Goal: Communication & Community: Answer question/provide support

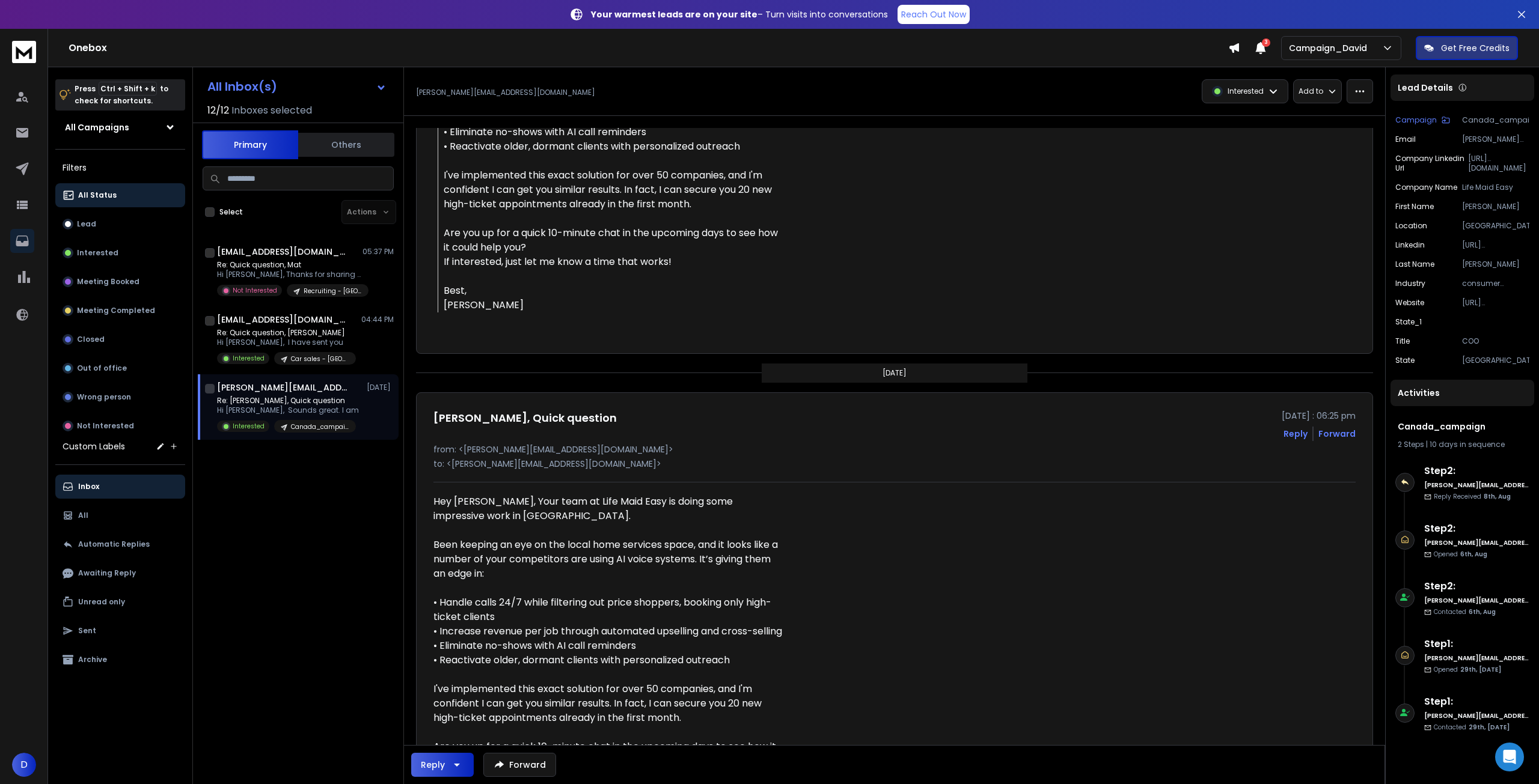
scroll to position [12244, 0]
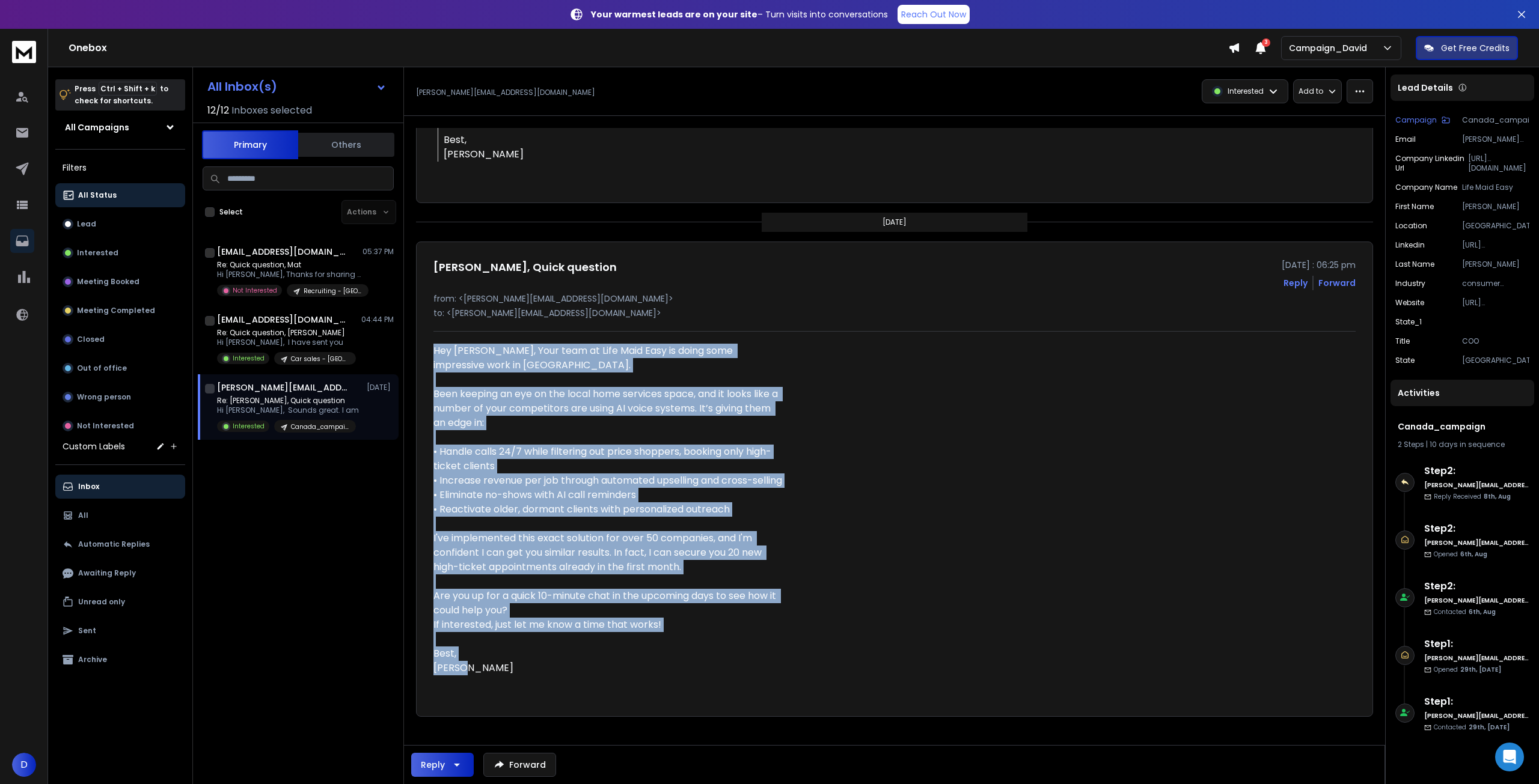
drag, startPoint x: 433, startPoint y: 337, endPoint x: 524, endPoint y: 668, distance: 343.3
click at [524, 668] on div "[PERSON_NAME], Quick question [DATE] : 06:25 pm Reply Forward from: <[PERSON_NA…" at bounding box center [894, 478] width 957 height 475
copy div "Hey [PERSON_NAME], Your team at Life Maid Easy is doing some impressive work in…"
click at [686, 356] on div "Hey [PERSON_NAME], Your team at Life Maid Easy is doing some impressive work in…" at bounding box center [609, 359] width 351 height 29
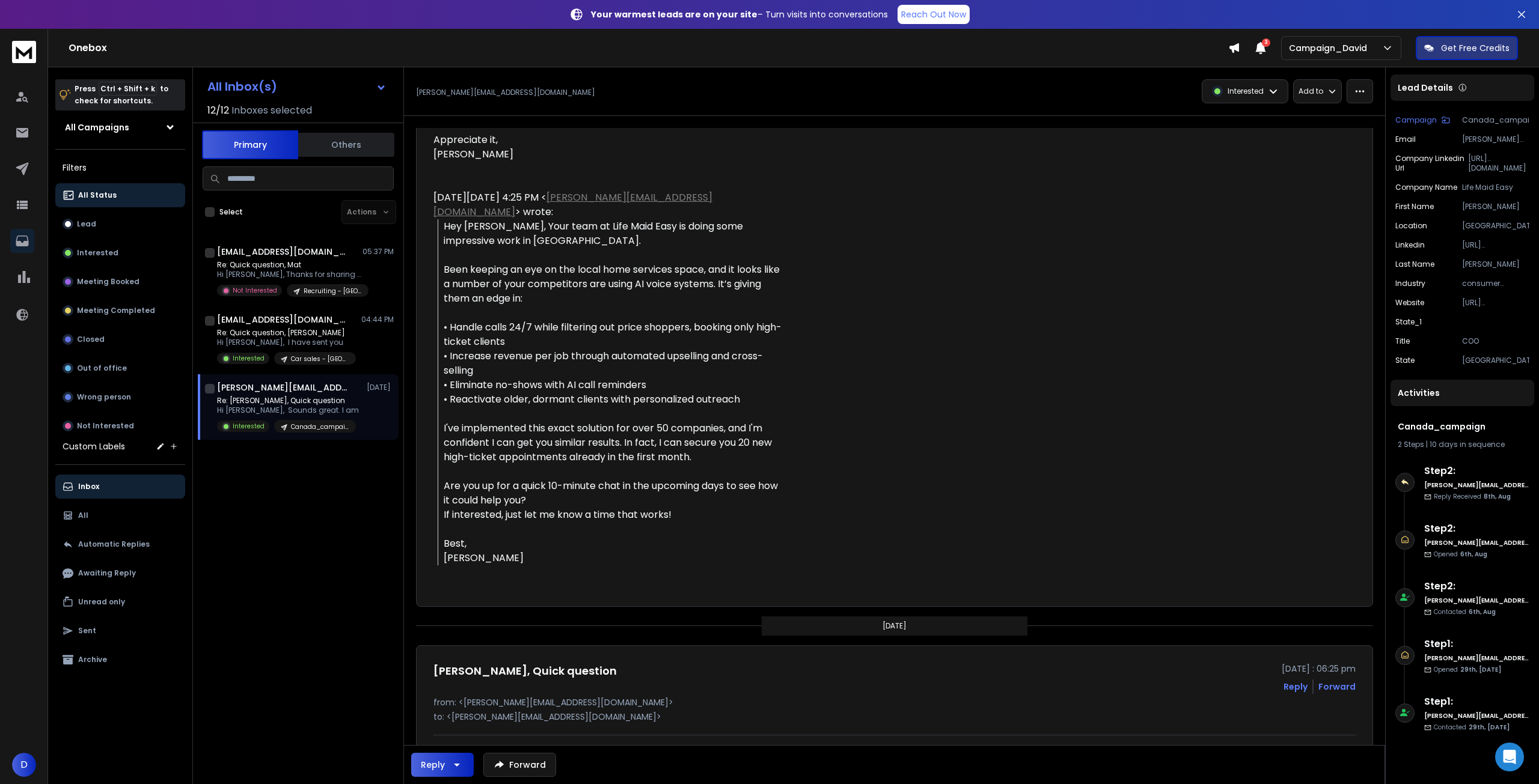
scroll to position [11823, 0]
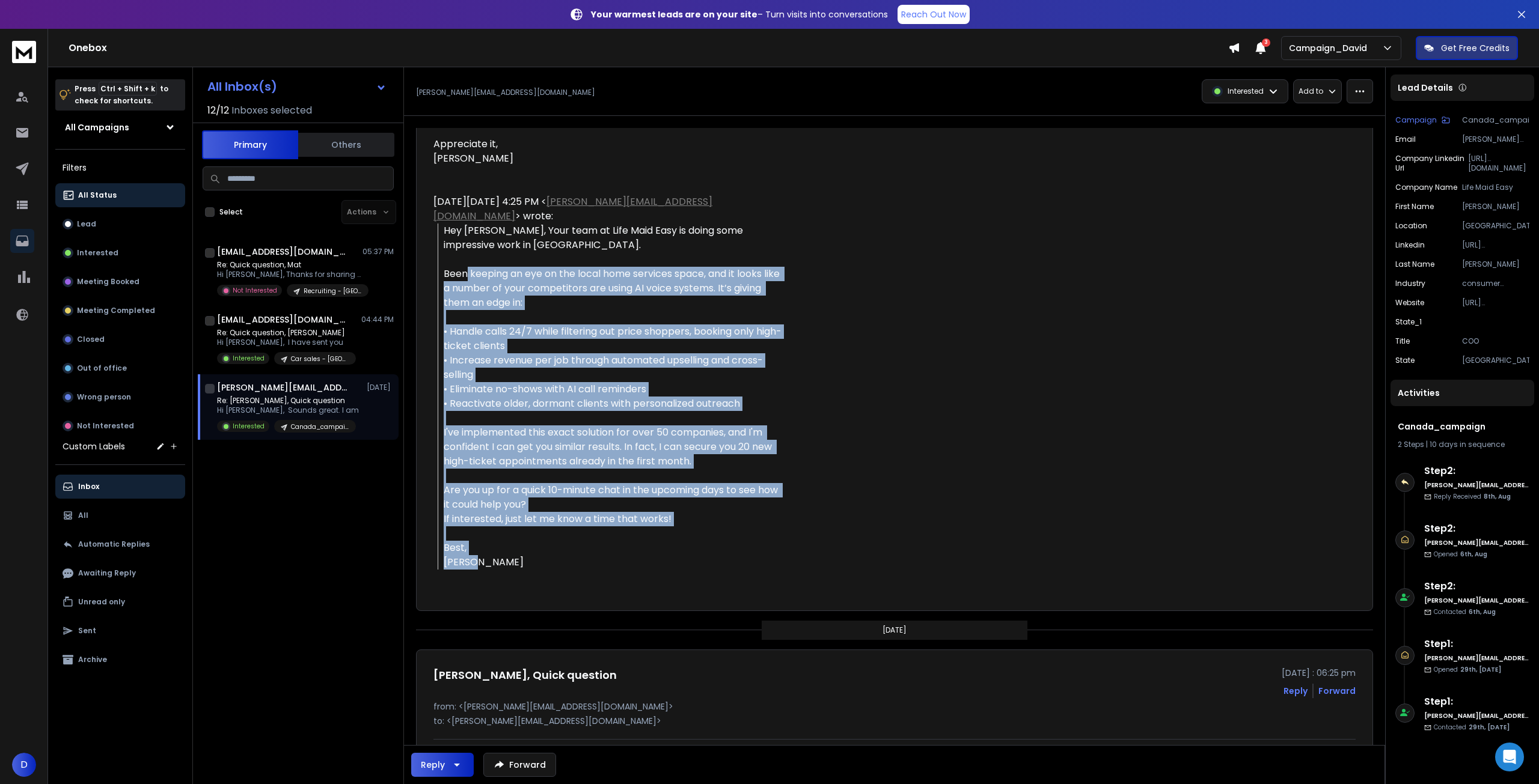
drag, startPoint x: 491, startPoint y: 567, endPoint x: 466, endPoint y: 277, distance: 291.1
click at [466, 277] on div "Hey [PERSON_NAME], Your team at Life Maid Easy is doing some impressive work in…" at bounding box center [614, 396] width 341 height 346
click at [466, 277] on div "Been keeping an eye on the local home services space, and it looks like a numbe…" at bounding box center [614, 288] width 341 height 44
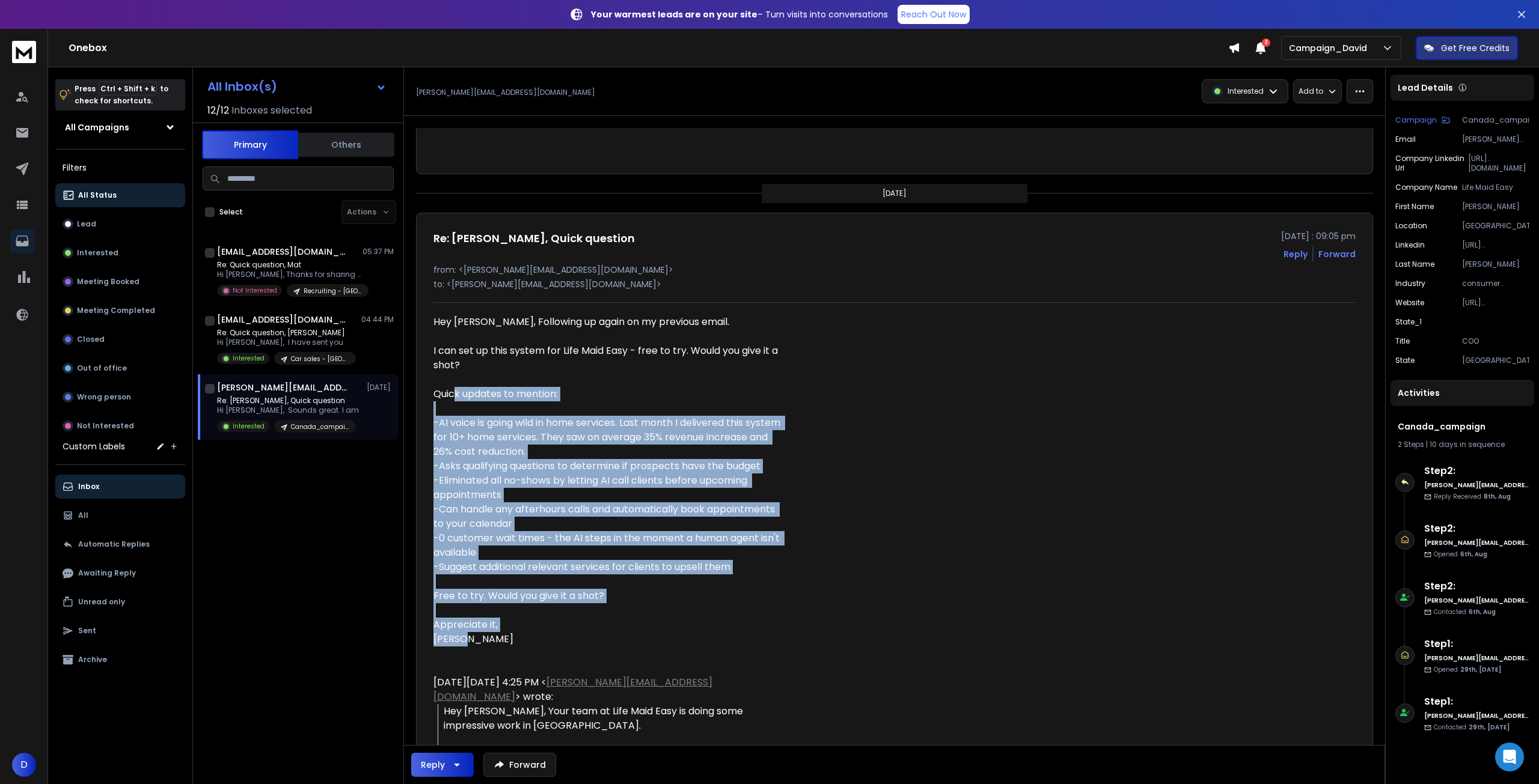
scroll to position [11342, 0]
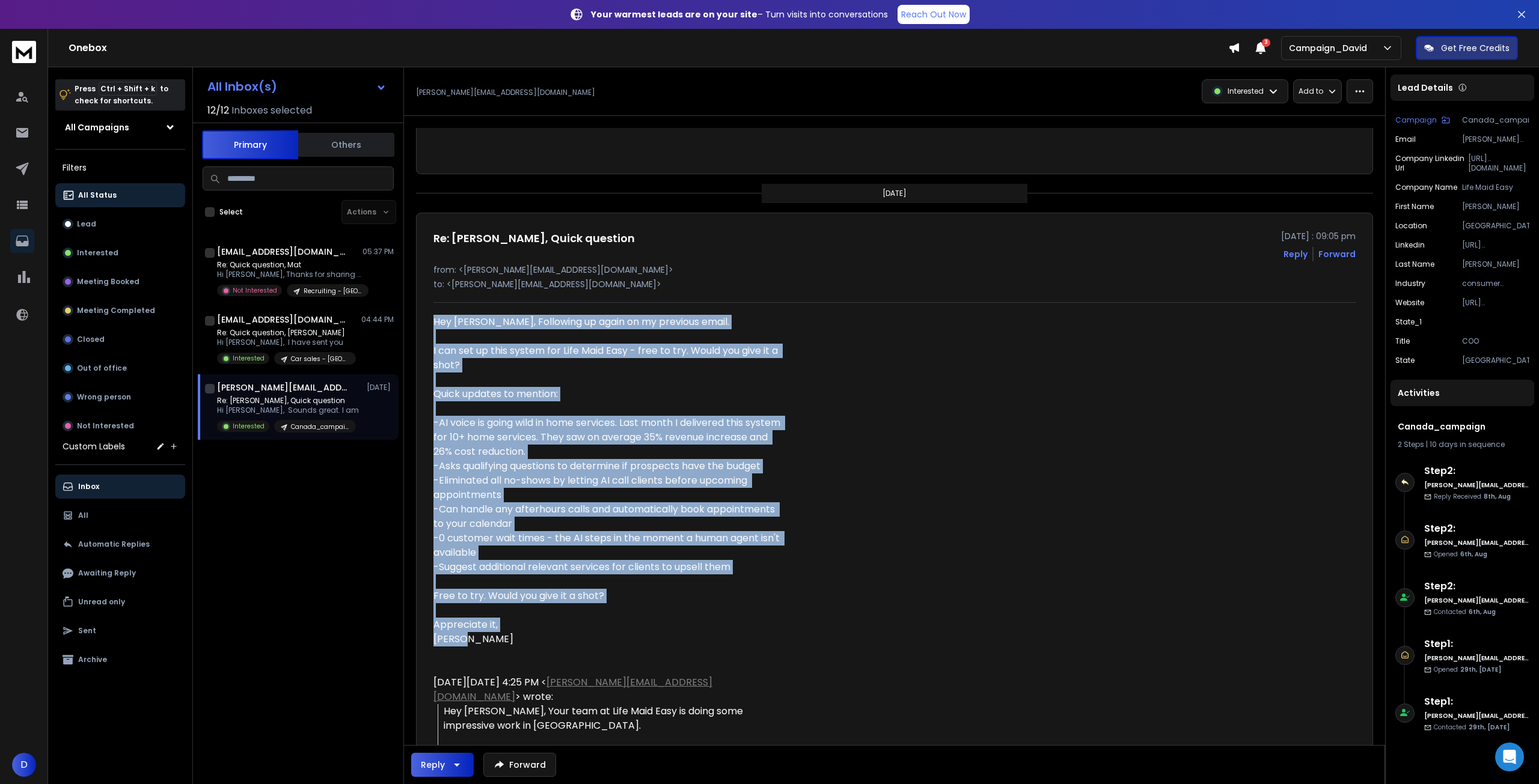
drag, startPoint x: 490, startPoint y: 454, endPoint x: 428, endPoint y: 320, distance: 147.6
click at [428, 320] on div "Re: [PERSON_NAME], Quick question [DATE] : 09:05 pm Reply Forward from: <[PERSO…" at bounding box center [894, 652] width 957 height 879
copy div "Hey [PERSON_NAME], Following up again on my previous email. I can set up this s…"
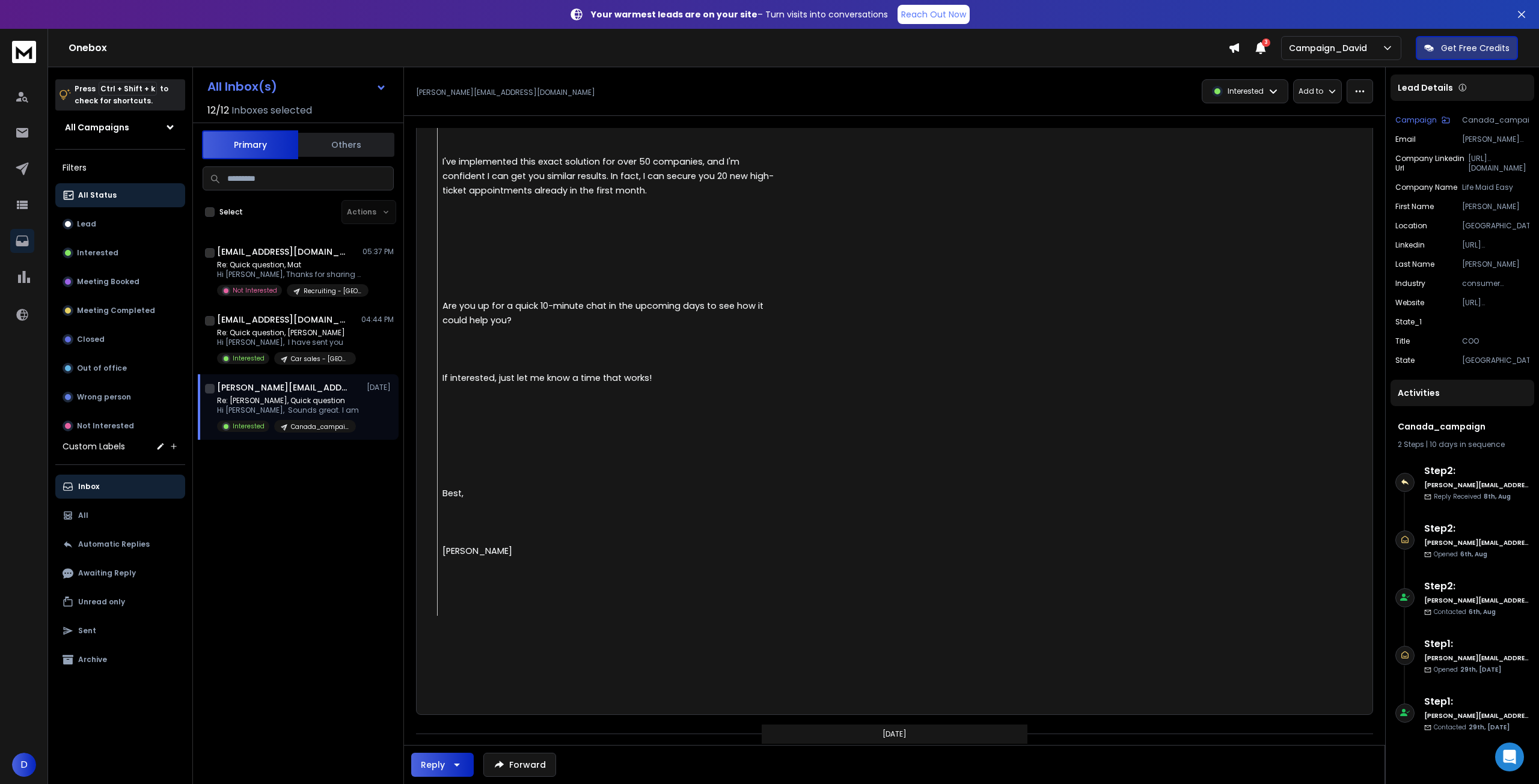
click at [494, 336] on div "Are you up for a quick 10-minute chat in the upcoming days to see how it could …" at bounding box center [614, 312] width 342 height 57
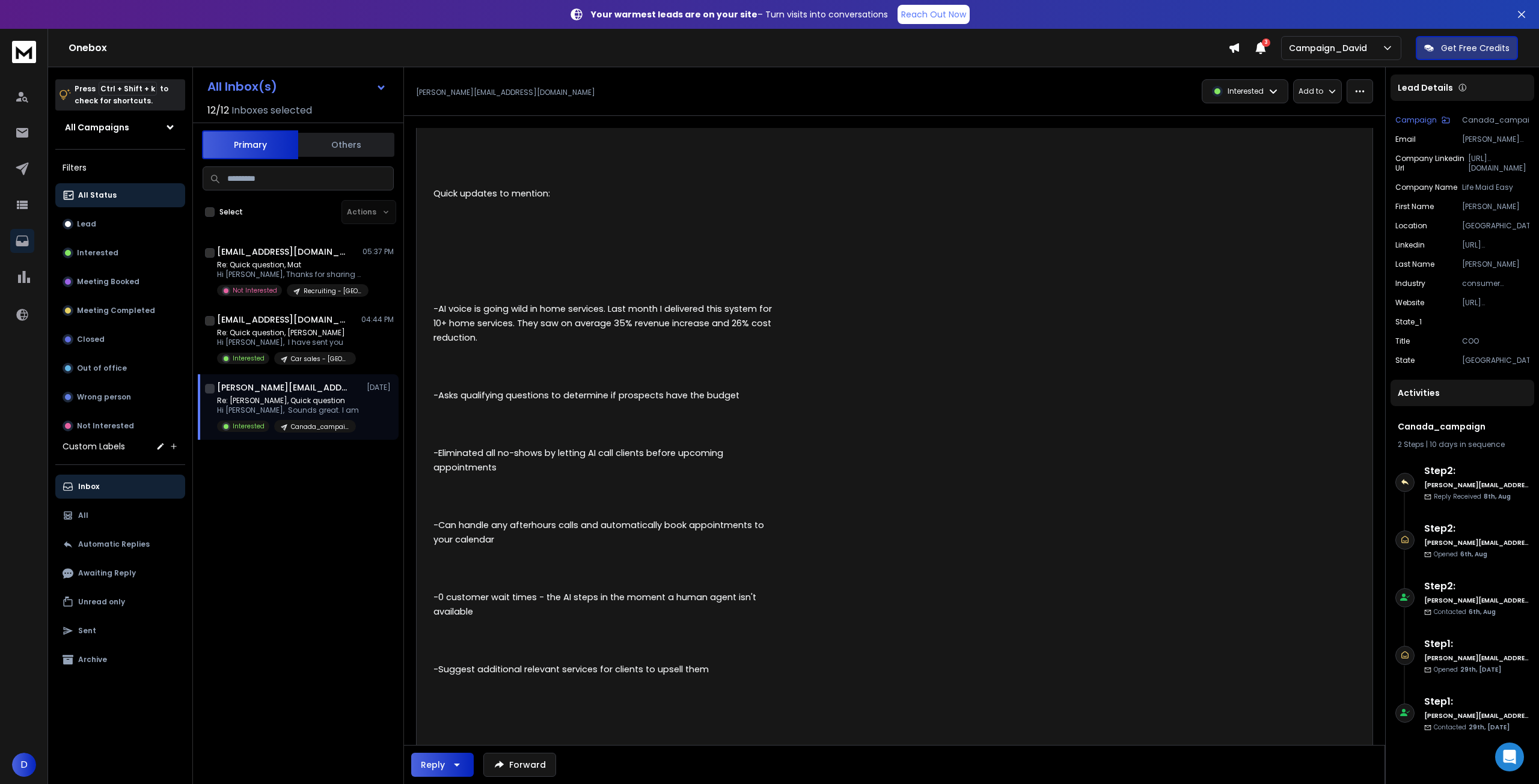
scroll to position [9179, 0]
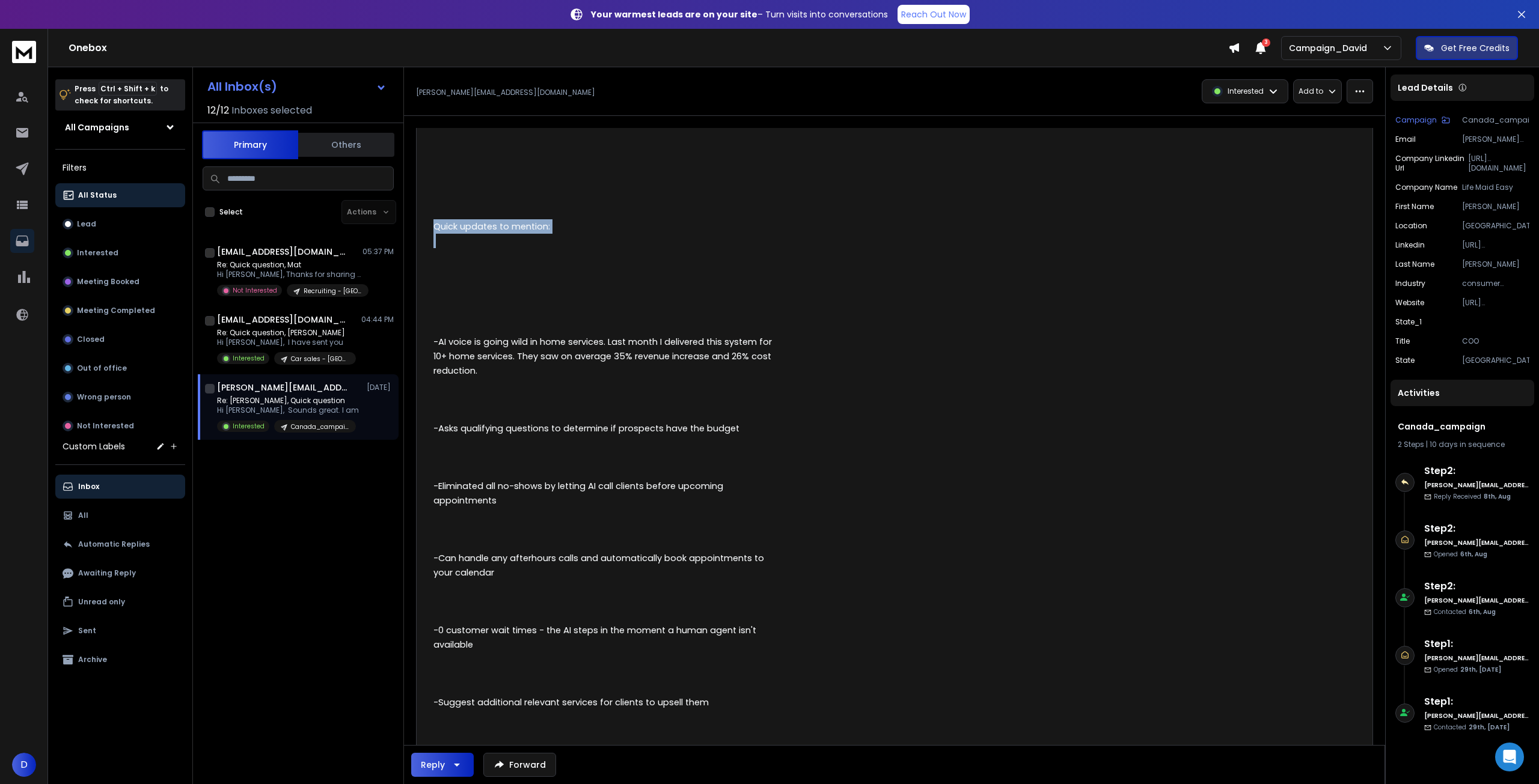
drag, startPoint x: 429, startPoint y: 206, endPoint x: 461, endPoint y: 246, distance: 51.2
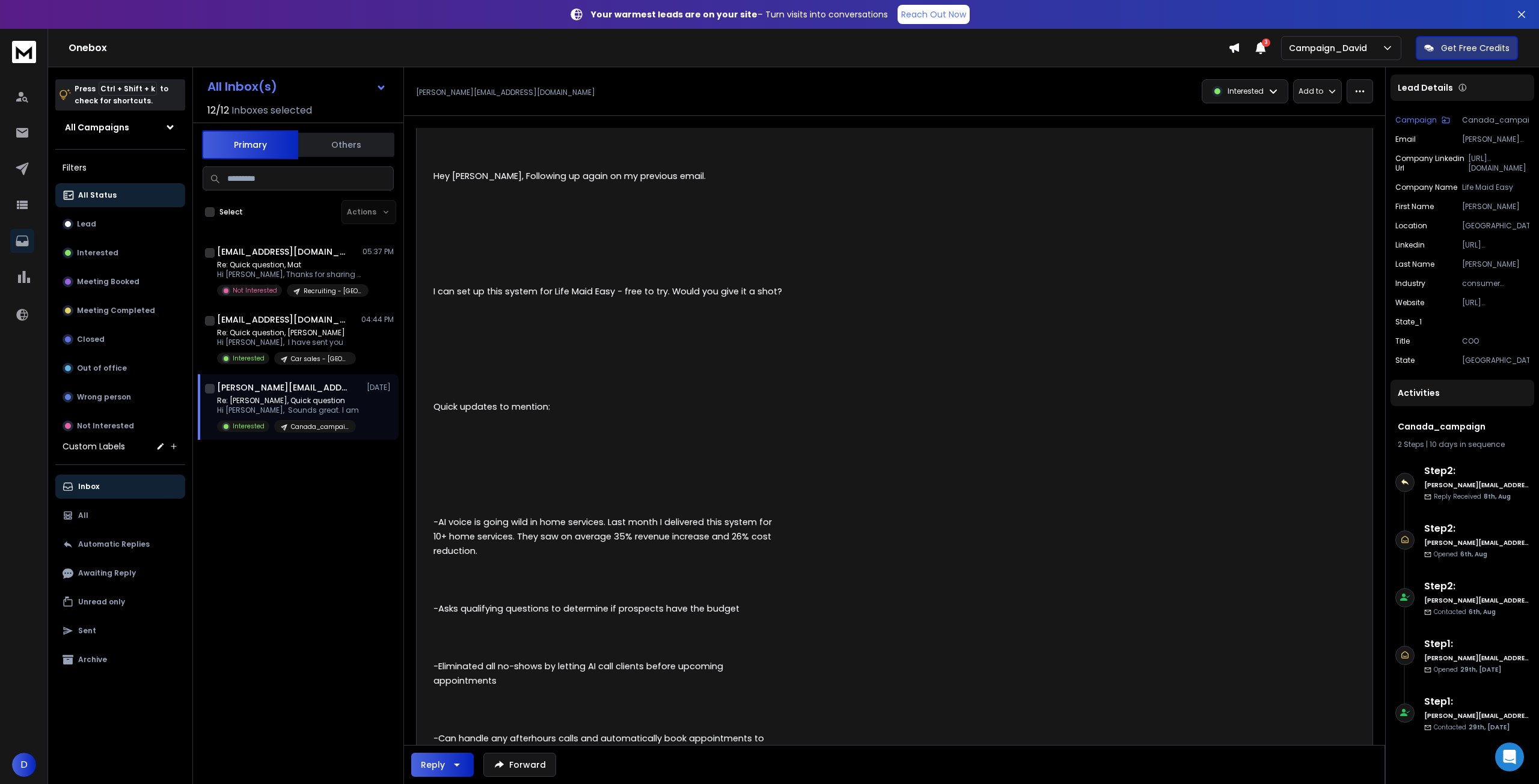
click at [455, 270] on div "I can set up this system for Life Maid Easy - free to try. Would you give it a …" at bounding box center [609, 291] width 351 height 44
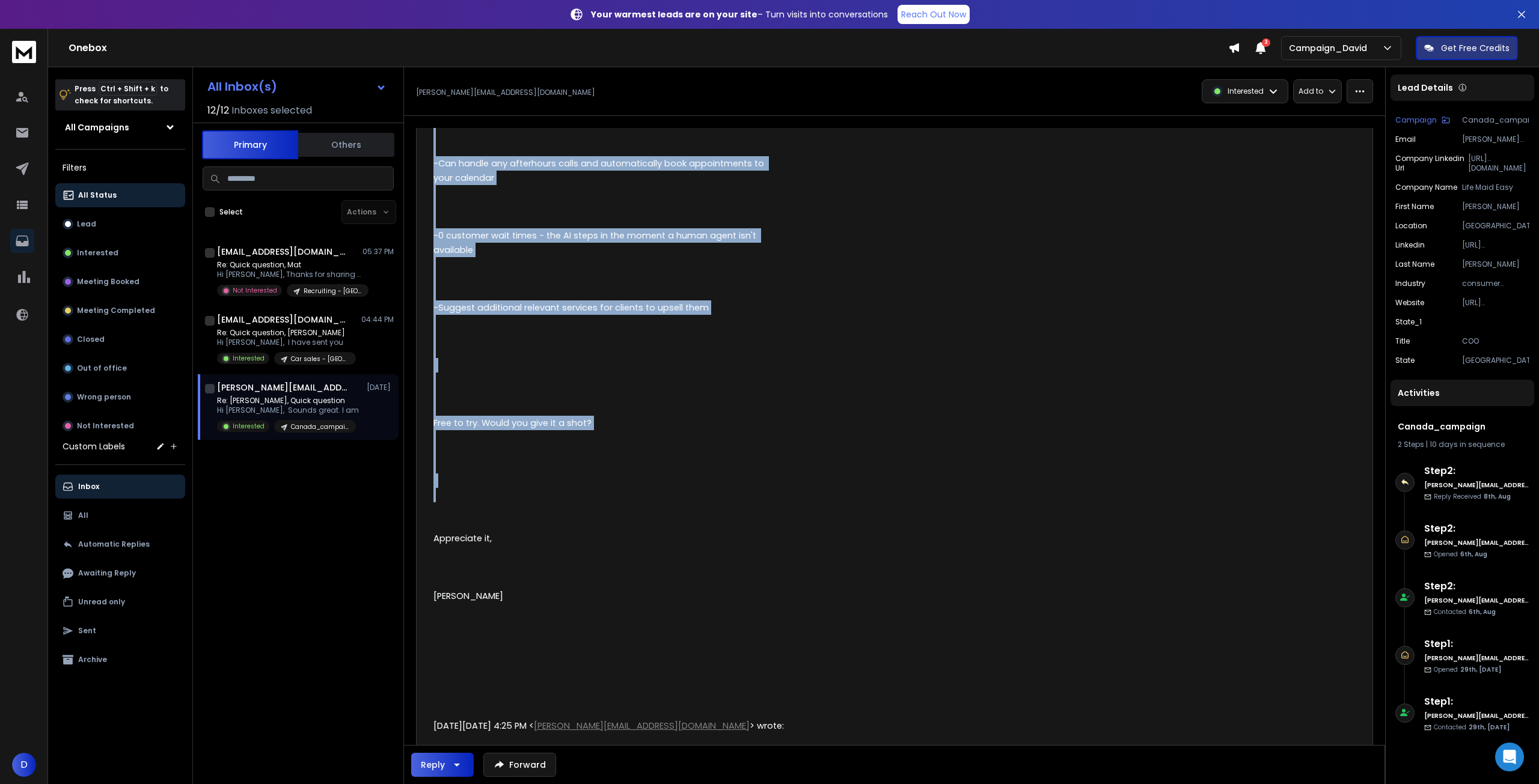
scroll to position [9600, 0]
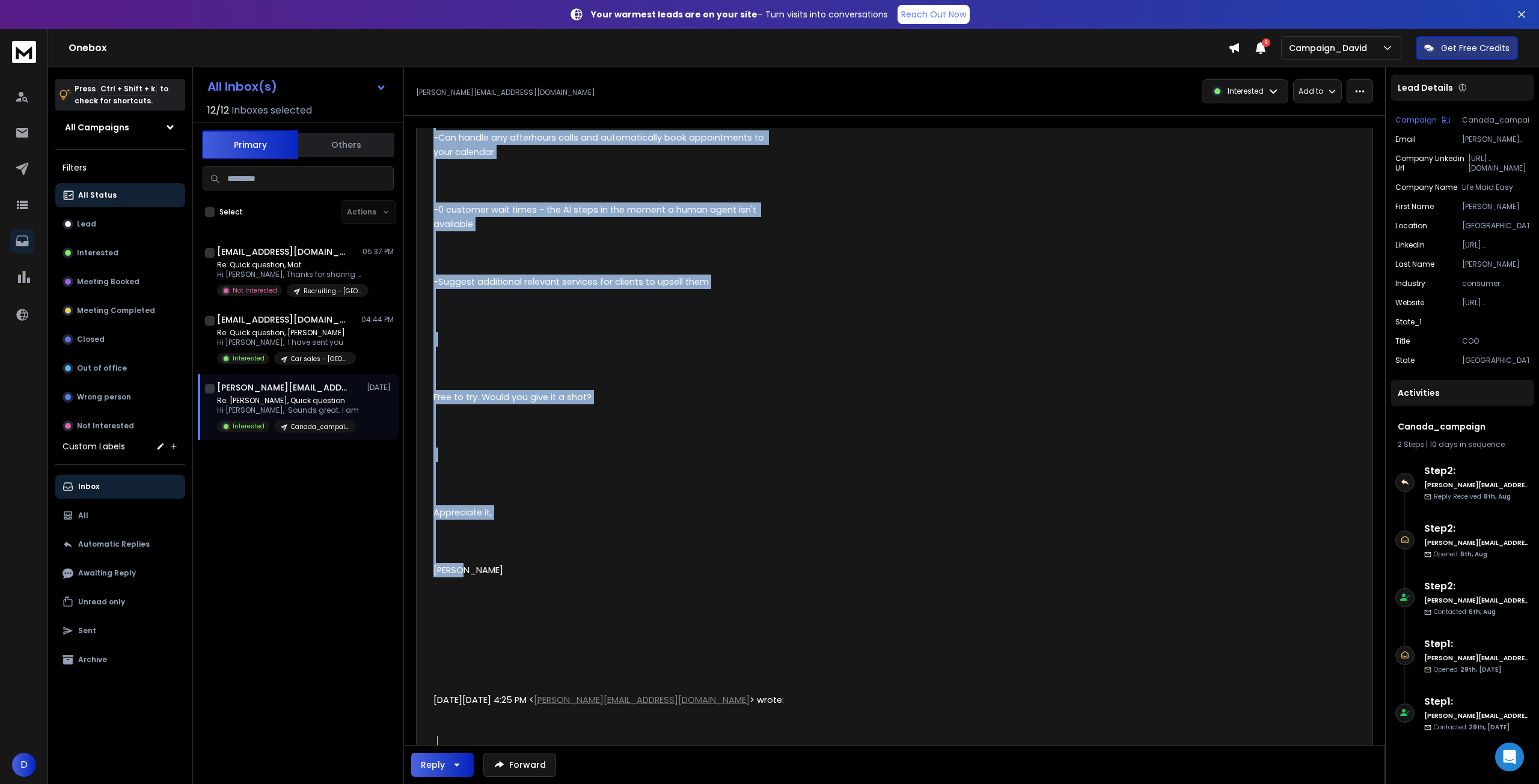
drag, startPoint x: 440, startPoint y: 286, endPoint x: 534, endPoint y: 558, distance: 287.8
click at [534, 558] on div "Hi [PERSON_NAME], I’m open to hearing more, can we set something up for [DATE]/…" at bounding box center [609, 470] width 351 height 2724
copy div "Hey [PERSON_NAME], Following up again on my previous email. I can set up this s…"
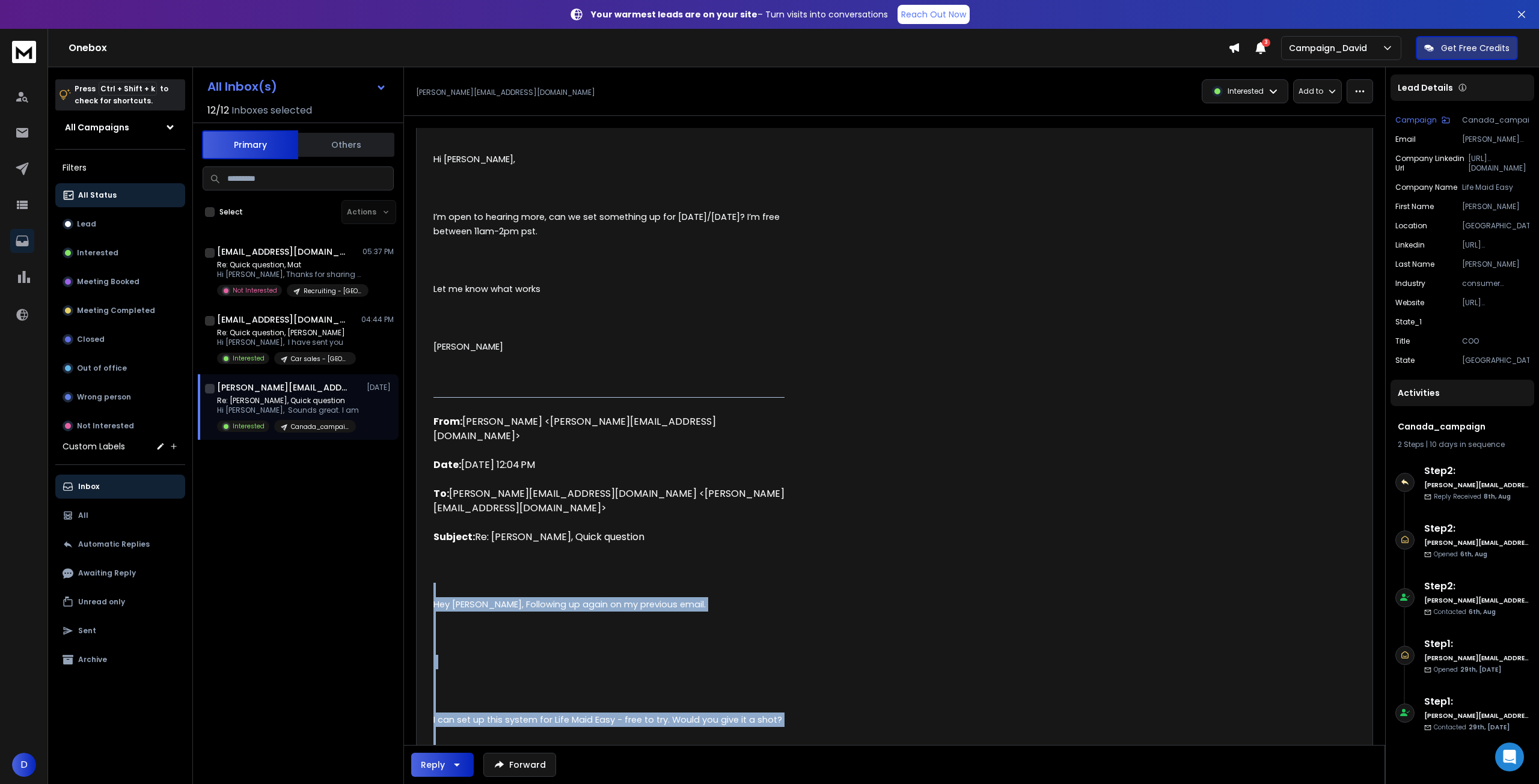
scroll to position [8397, 0]
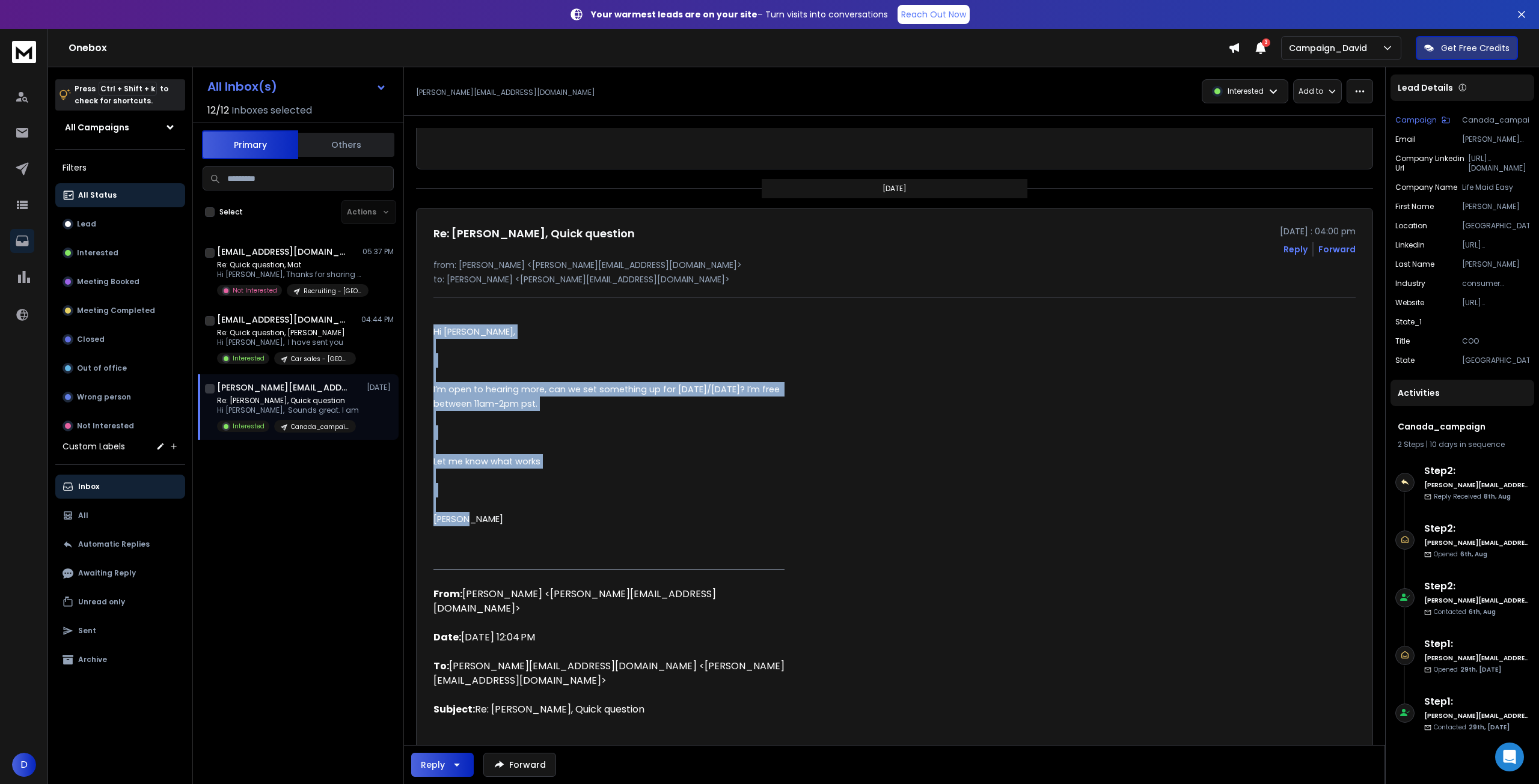
drag, startPoint x: 434, startPoint y: 330, endPoint x: 572, endPoint y: 520, distance: 234.8
copy div "Hi [PERSON_NAME], I’m open to hearing more, can we set something up for [DATE]/…"
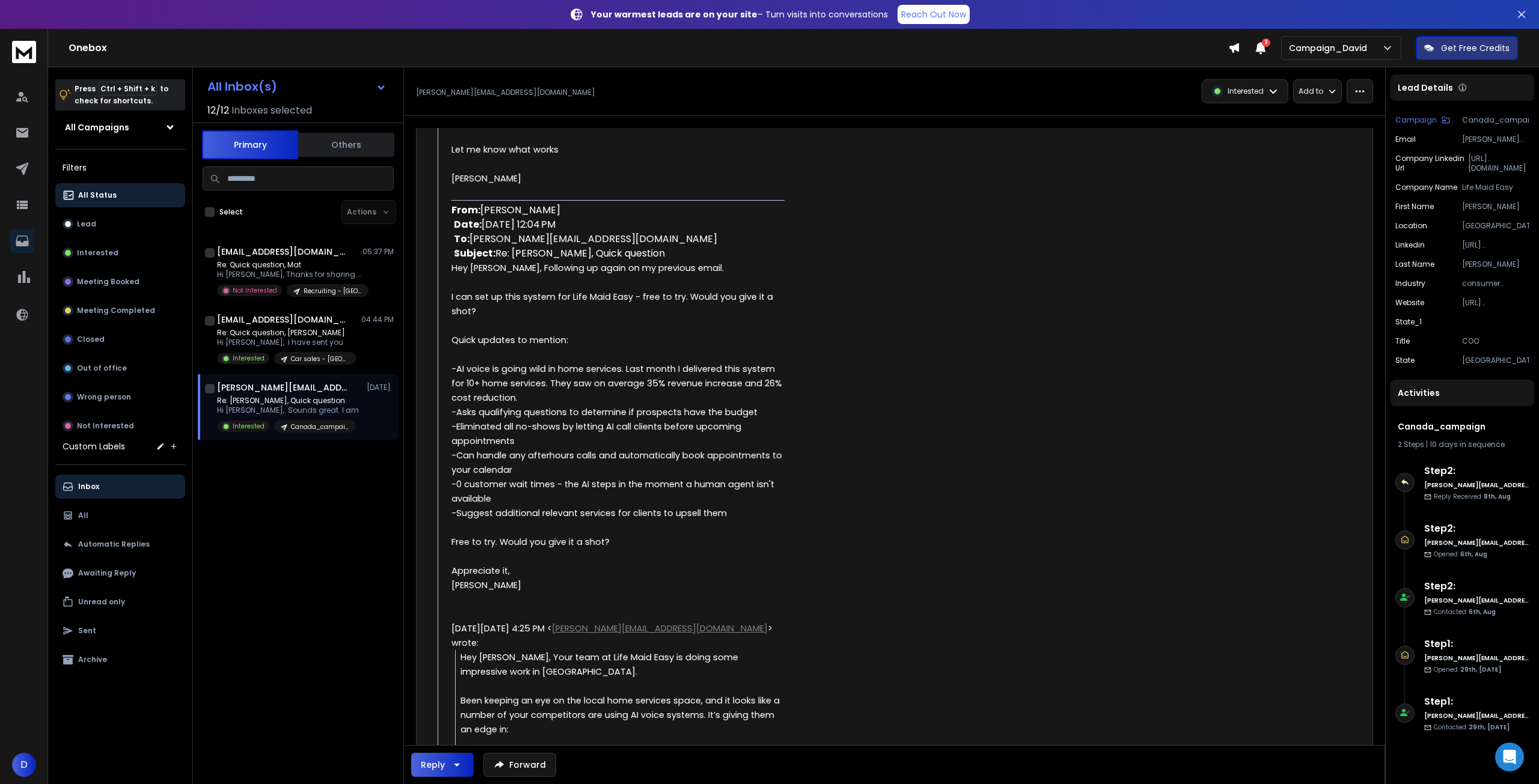
scroll to position [7496, 0]
